Goal: Find specific page/section: Find specific page/section

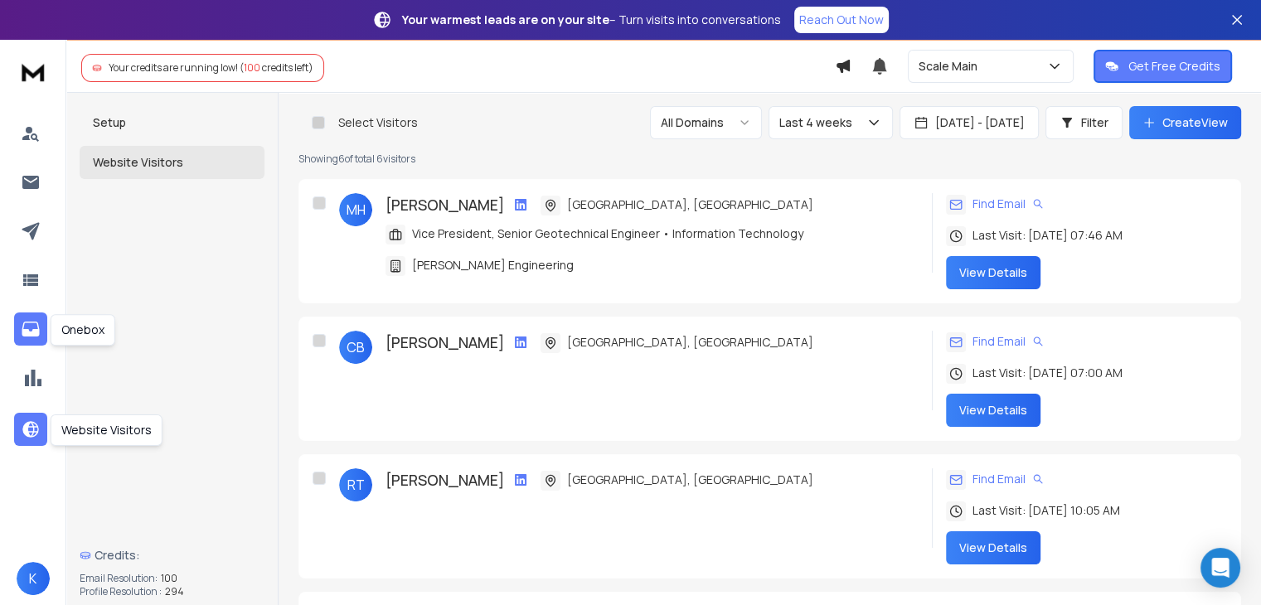
click at [31, 333] on icon at bounding box center [30, 329] width 17 height 15
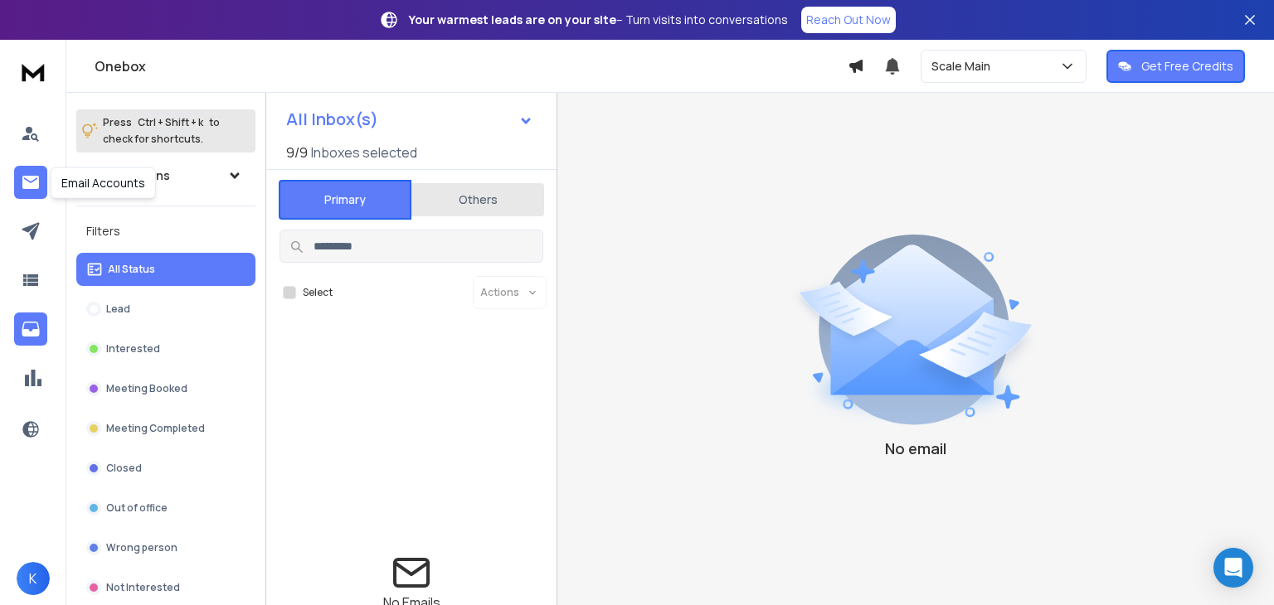
click at [30, 177] on icon at bounding box center [30, 182] width 17 height 13
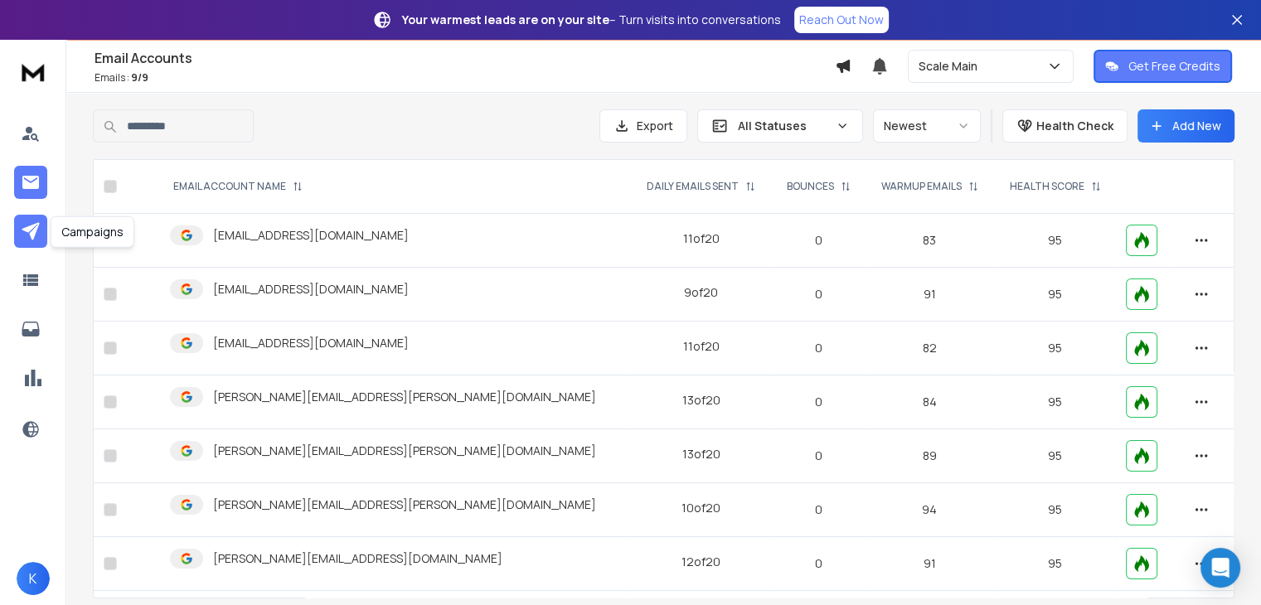
click at [27, 232] on icon at bounding box center [31, 231] width 20 height 20
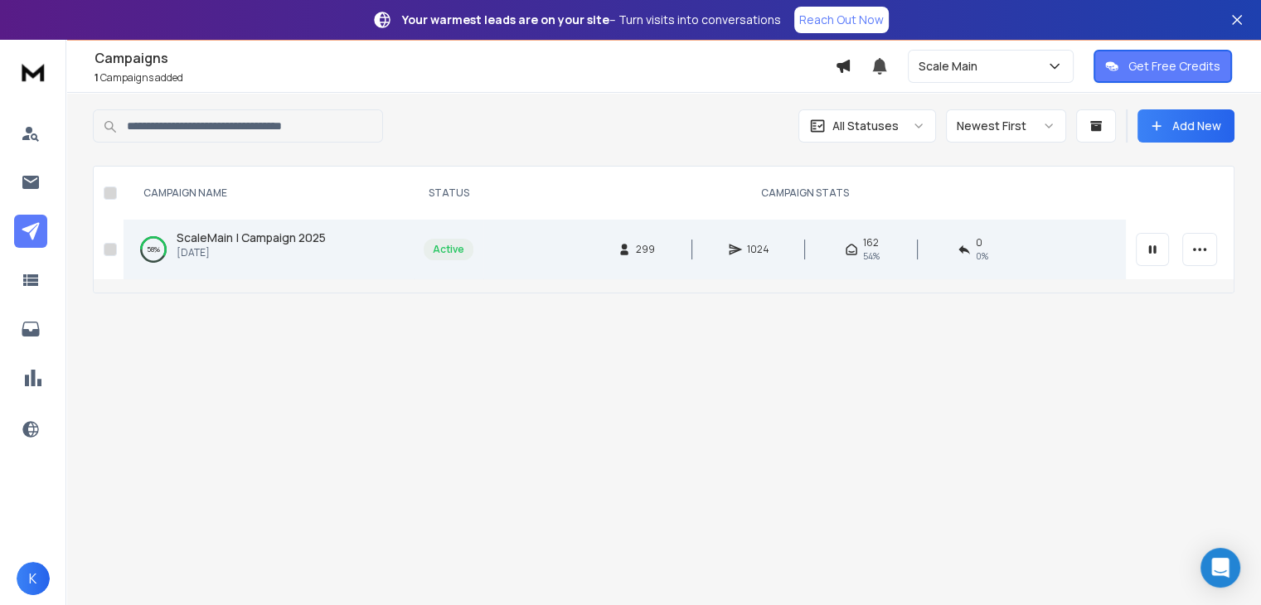
click at [241, 235] on span "ScaleMain | Campaign 2025" at bounding box center [251, 238] width 149 height 16
